Goal: Task Accomplishment & Management: Manage account settings

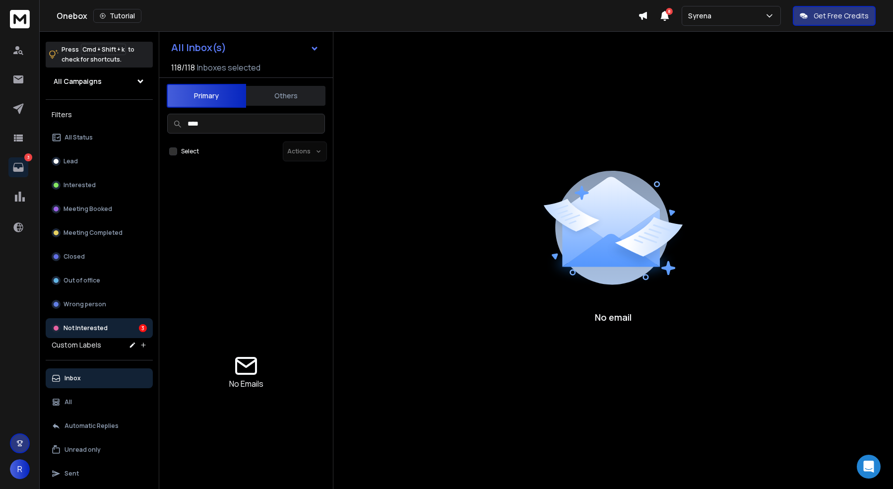
scroll to position [63, 0]
click at [105, 332] on button "Not Interested 3" at bounding box center [99, 328] width 107 height 20
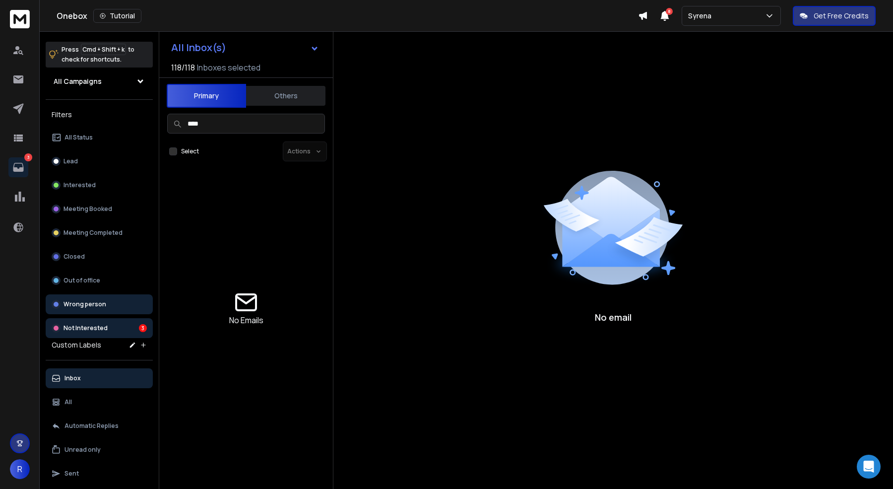
click at [105, 308] on button "Wrong person" at bounding box center [99, 304] width 107 height 20
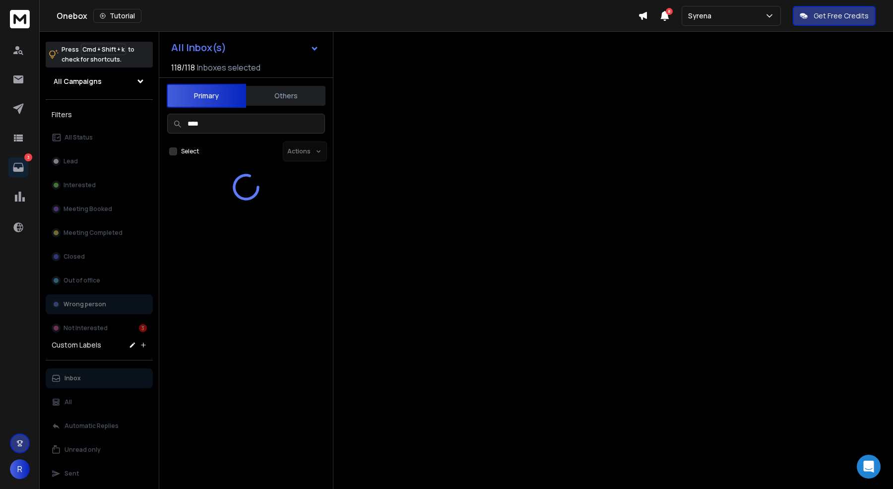
scroll to position [0, 0]
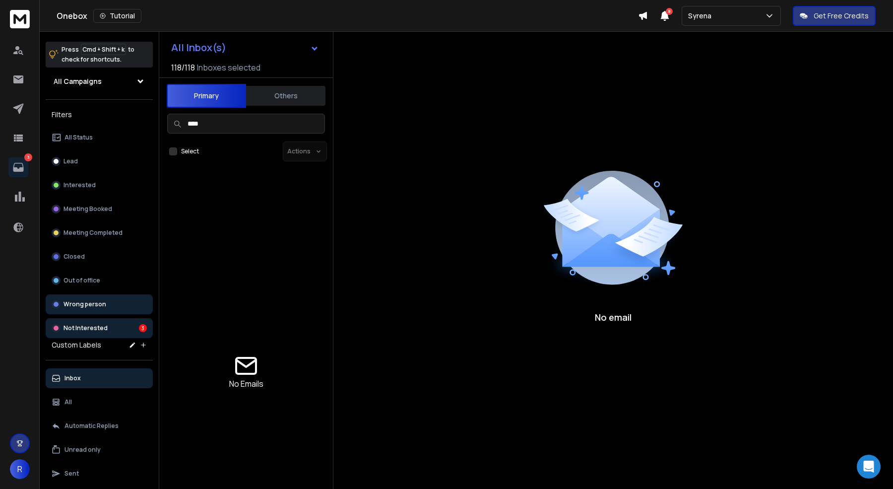
click at [96, 329] on p "Not Interested" at bounding box center [85, 328] width 44 height 8
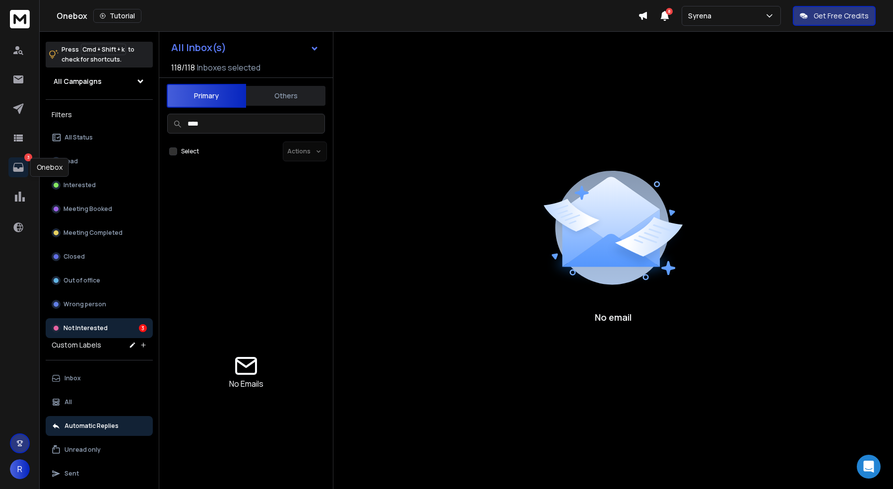
click at [22, 165] on icon at bounding box center [18, 167] width 10 height 9
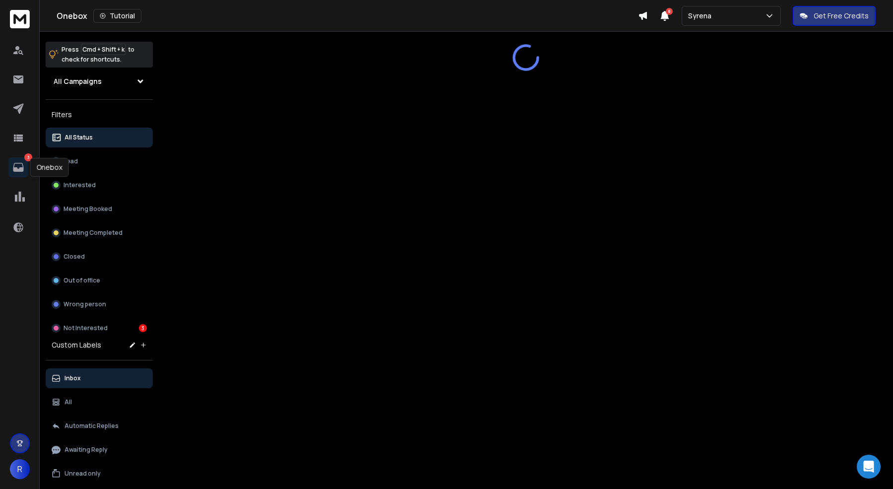
click at [23, 162] on icon at bounding box center [18, 167] width 12 height 12
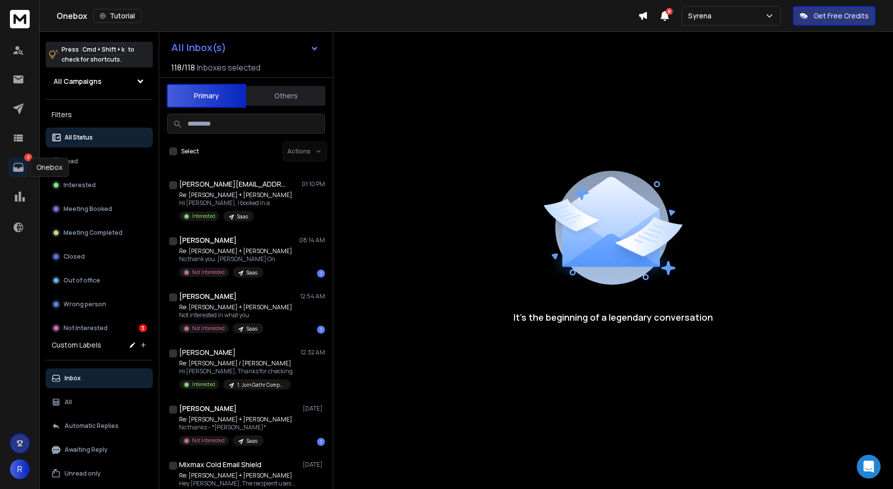
click at [23, 161] on icon at bounding box center [18, 167] width 12 height 12
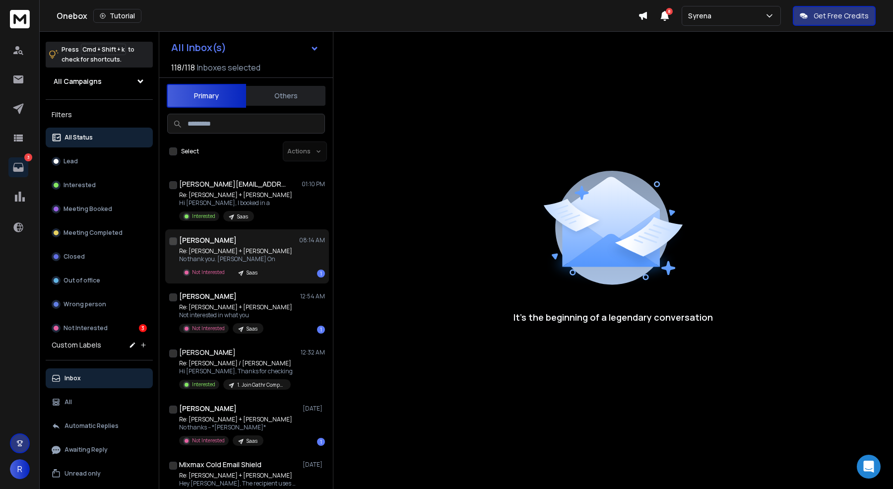
click at [266, 259] on div "Re: [PERSON_NAME] + [PERSON_NAME] No thank you. [PERSON_NAME] On Not Interested…" at bounding box center [252, 262] width 146 height 30
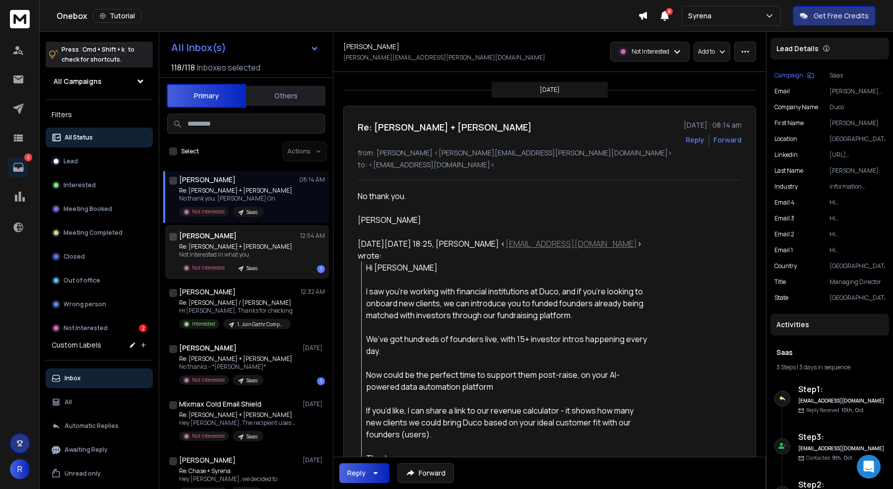
scroll to position [60, 0]
click at [279, 250] on div "Re: [PERSON_NAME] + [PERSON_NAME] Not interested in what you Not Interested Saa…" at bounding box center [252, 258] width 146 height 30
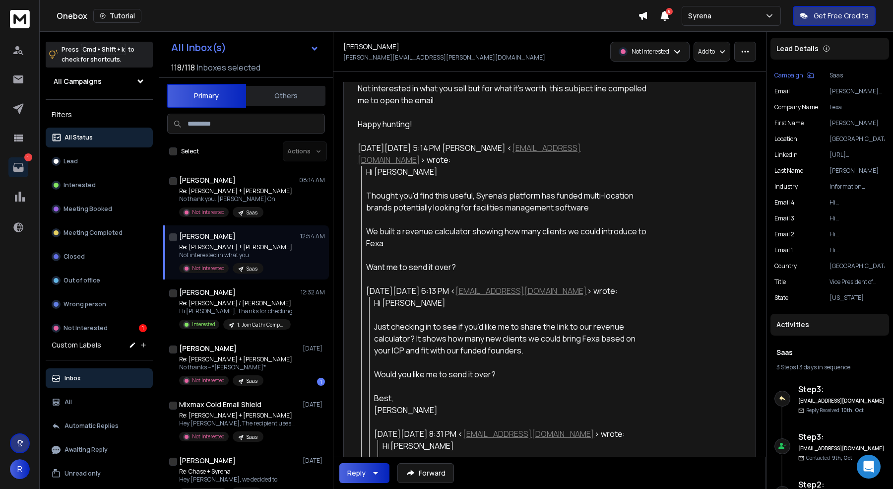
scroll to position [0, 0]
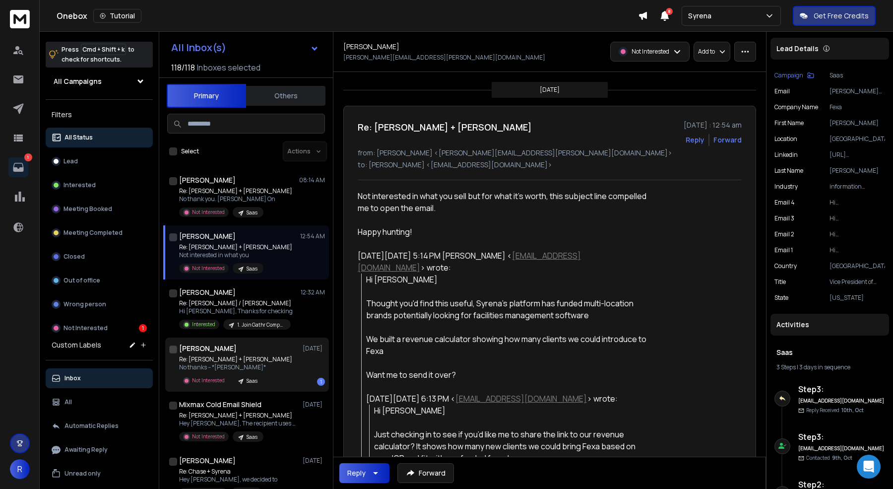
click at [278, 362] on div "Re: [PERSON_NAME] + [PERSON_NAME] No thanks -- *[PERSON_NAME]* Not Interested S…" at bounding box center [252, 370] width 146 height 30
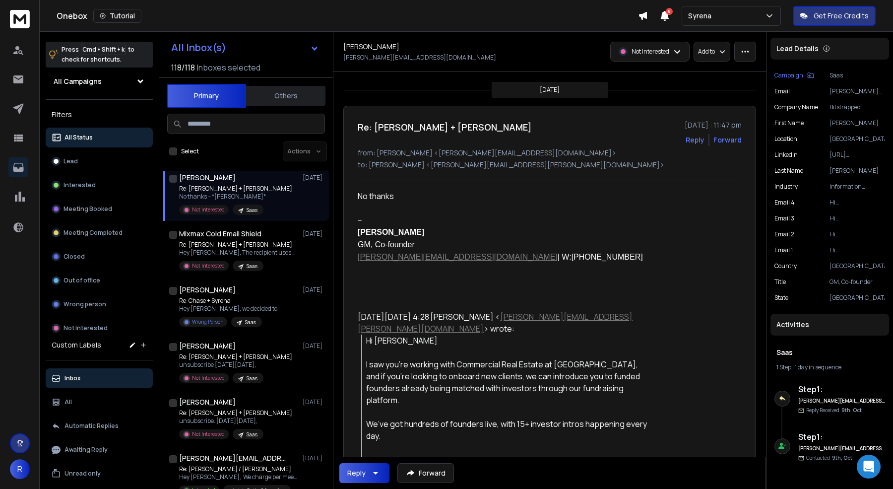
scroll to position [248, 0]
